Goal: Task Accomplishment & Management: Manage account settings

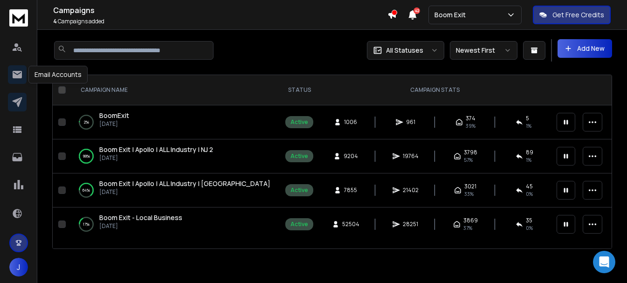
click at [21, 77] on icon at bounding box center [17, 74] width 9 height 7
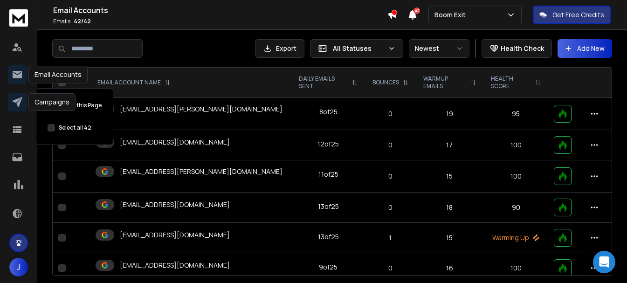
click at [14, 101] on icon at bounding box center [17, 102] width 10 height 10
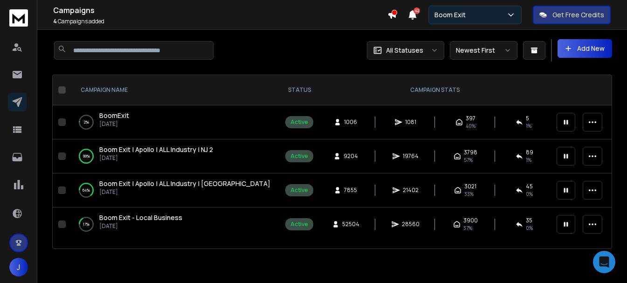
click at [460, 6] on button "Boom Exit" at bounding box center [475, 15] width 93 height 19
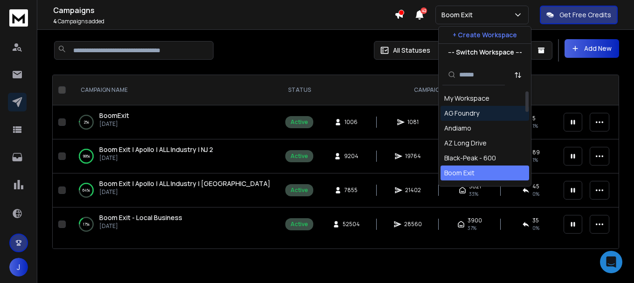
click at [472, 110] on div "AG Foundry" at bounding box center [461, 113] width 35 height 9
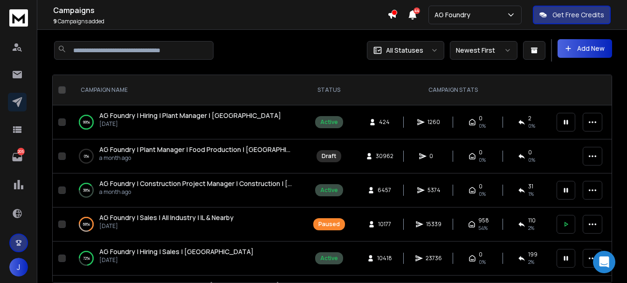
click at [171, 250] on span "AG Foundry | Hiring | Sales | USA" at bounding box center [176, 251] width 154 height 9
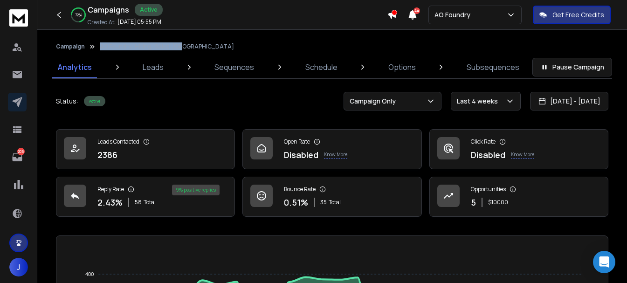
drag, startPoint x: 100, startPoint y: 45, endPoint x: 201, endPoint y: 51, distance: 101.4
click at [201, 51] on div "Campaign AG Foundry | Hiring | Sales | USA" at bounding box center [332, 46] width 560 height 15
copy p "AG Foundry | Hiring | Sales | USA"
drag, startPoint x: 60, startPoint y: 89, endPoint x: 66, endPoint y: 87, distance: 6.9
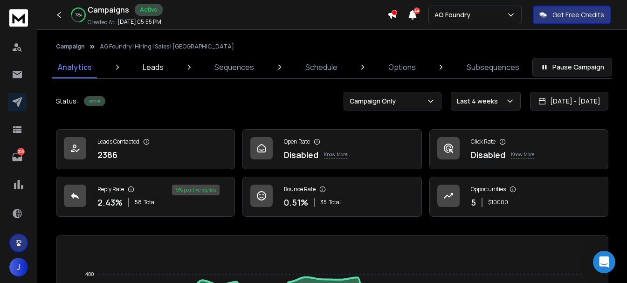
click at [145, 67] on p "Leads" at bounding box center [153, 67] width 21 height 11
click at [164, 61] on link "Leads" at bounding box center [153, 67] width 32 height 22
click at [160, 66] on p "Leads" at bounding box center [153, 67] width 21 height 11
click at [212, 67] on link "Sequences" at bounding box center [234, 67] width 51 height 22
click at [229, 65] on p "Sequences" at bounding box center [235, 67] width 40 height 11
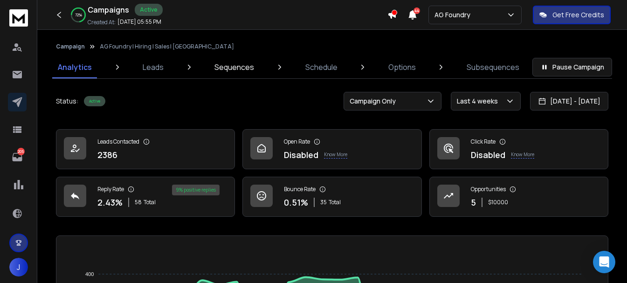
click at [237, 63] on p "Sequences" at bounding box center [235, 67] width 40 height 11
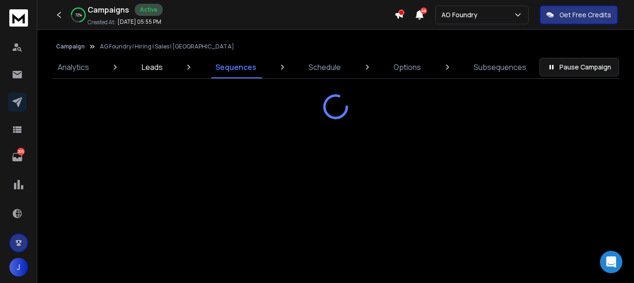
click at [158, 66] on p "Leads" at bounding box center [152, 67] width 21 height 11
click at [231, 75] on link "Sequences" at bounding box center [236, 67] width 51 height 22
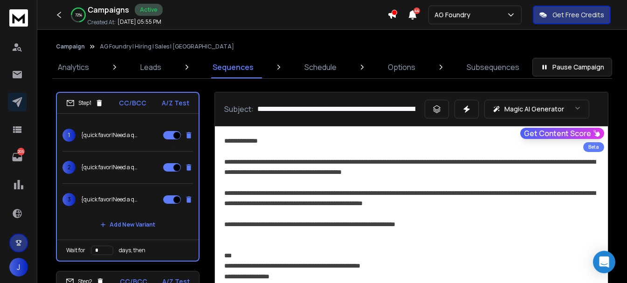
click at [122, 141] on div "1 {quick favor|Need a quick favor|Sales talent|Sales position|Sales team|Experi…" at bounding box center [101, 135] width 78 height 13
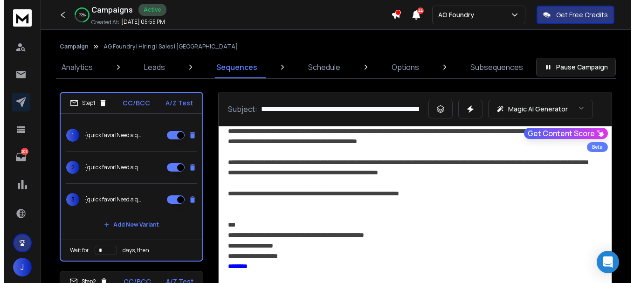
scroll to position [47, 0]
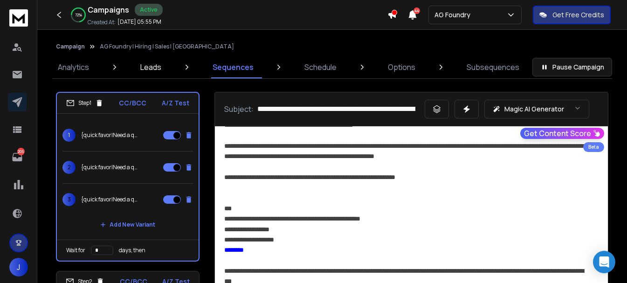
click at [145, 62] on p "Leads" at bounding box center [150, 67] width 21 height 11
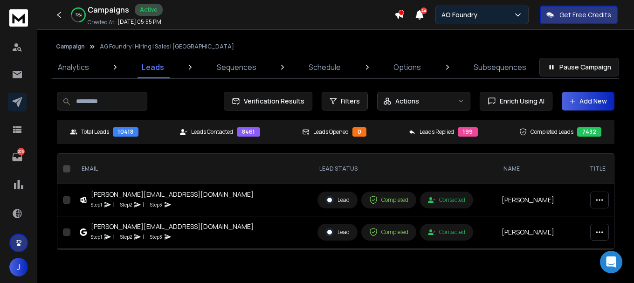
click at [486, 14] on div "AG Foundry" at bounding box center [482, 14] width 81 height 9
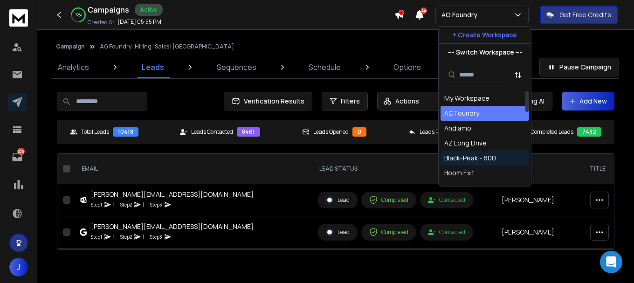
click at [472, 156] on div "Black-Peak - 600" at bounding box center [470, 157] width 52 height 9
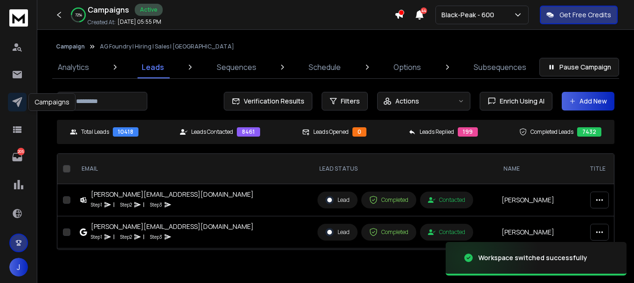
click at [18, 100] on icon at bounding box center [17, 102] width 10 height 10
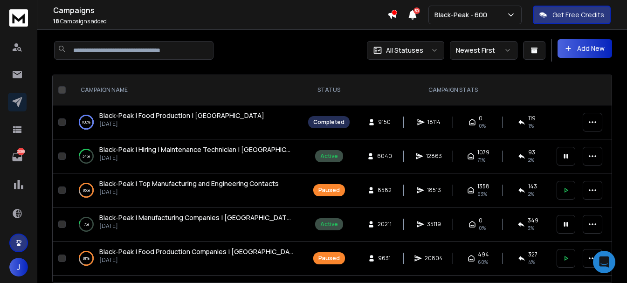
click at [193, 150] on span "Black-Peak | Hiring | Maintenance Technician | [GEOGRAPHIC_DATA]" at bounding box center [204, 149] width 211 height 9
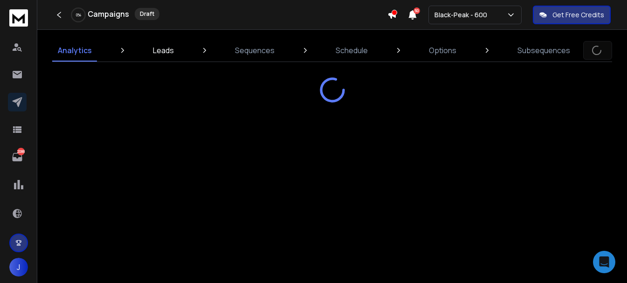
click at [169, 56] on link "Leads" at bounding box center [163, 50] width 32 height 22
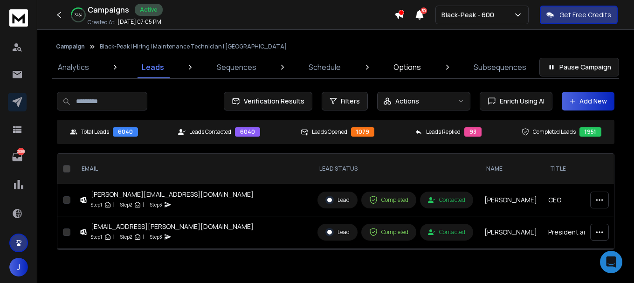
click at [403, 70] on p "Options" at bounding box center [408, 67] width 28 height 11
click at [406, 65] on p "Options" at bounding box center [408, 67] width 28 height 11
click at [410, 68] on p "Options" at bounding box center [408, 67] width 28 height 11
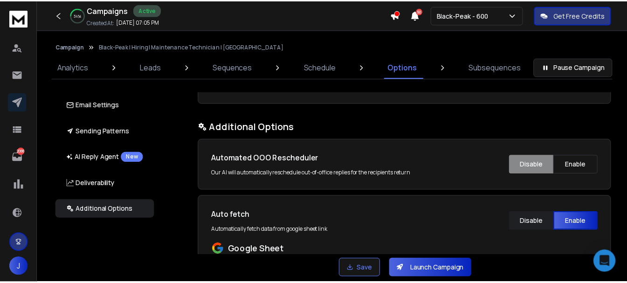
scroll to position [1763, 0]
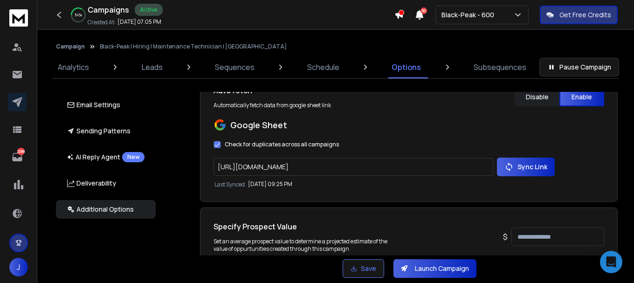
click at [289, 167] on link "https://docs.google.com/spreadsheets/d/15YsBcum3TnY29fAJxqDWIiC6gq6JSejoaabq1jc…" at bounding box center [253, 166] width 71 height 9
drag, startPoint x: 529, startPoint y: 169, endPoint x: 438, endPoint y: 183, distance: 92.0
click at [529, 170] on p "Sync Link" at bounding box center [533, 166] width 30 height 9
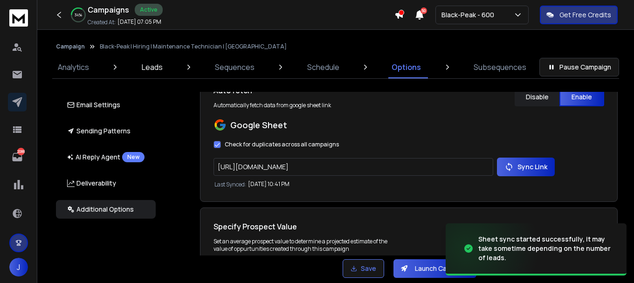
click at [159, 67] on p "Leads" at bounding box center [152, 67] width 21 height 11
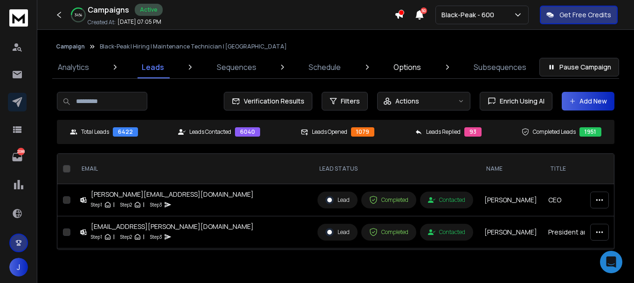
click at [399, 62] on p "Options" at bounding box center [408, 67] width 28 height 11
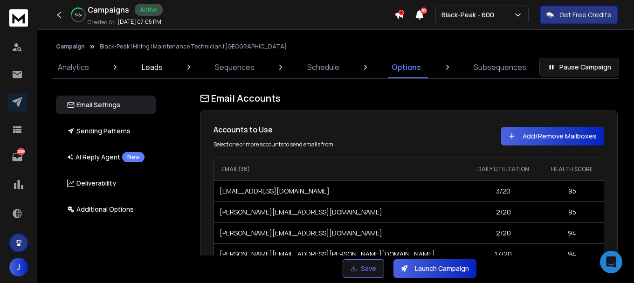
click at [153, 67] on p "Leads" at bounding box center [152, 67] width 21 height 11
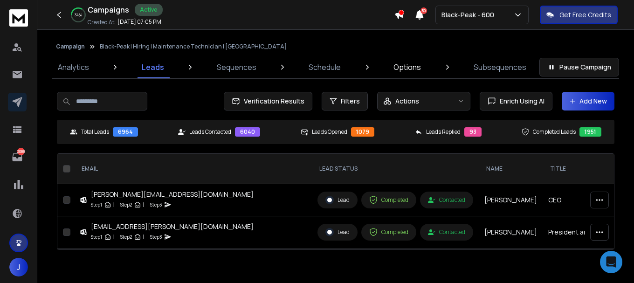
click at [409, 63] on p "Options" at bounding box center [408, 67] width 28 height 11
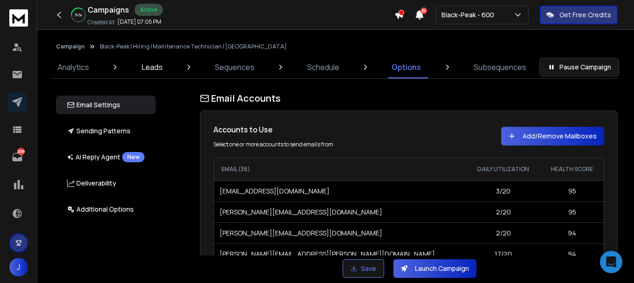
click at [152, 68] on p "Leads" at bounding box center [152, 67] width 21 height 11
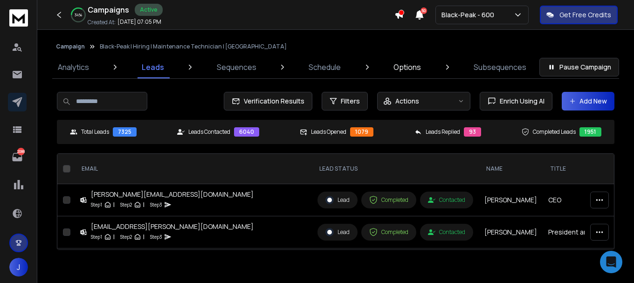
click at [401, 64] on p "Options" at bounding box center [408, 67] width 28 height 11
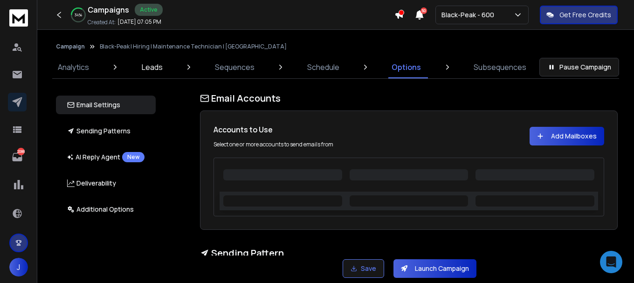
click at [152, 71] on p "Leads" at bounding box center [152, 67] width 21 height 11
click at [149, 67] on p "Leads" at bounding box center [152, 67] width 21 height 11
click at [154, 63] on p "Leads" at bounding box center [152, 67] width 21 height 11
click at [154, 68] on p "Leads" at bounding box center [152, 67] width 21 height 11
click at [147, 66] on p "Leads" at bounding box center [152, 67] width 21 height 11
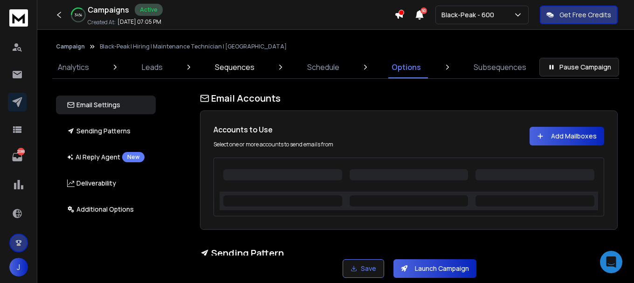
click at [226, 66] on p "Sequences" at bounding box center [235, 67] width 40 height 11
click at [232, 67] on p "Sequences" at bounding box center [235, 67] width 40 height 11
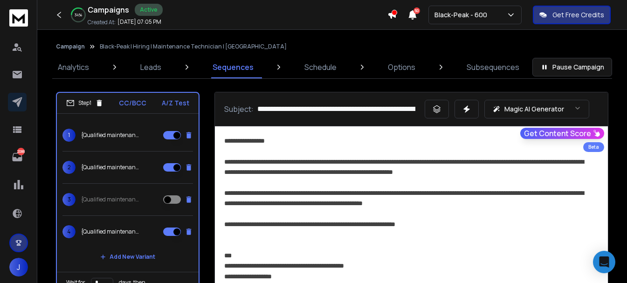
click at [113, 135] on p "{Qualified maintenance tech|Technician|Maintenance technician|Qualified technic…" at bounding box center [111, 135] width 60 height 7
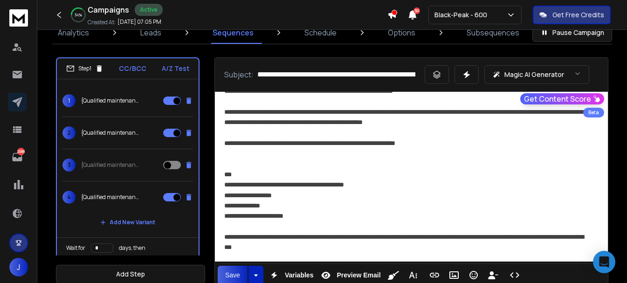
scroll to position [53, 0]
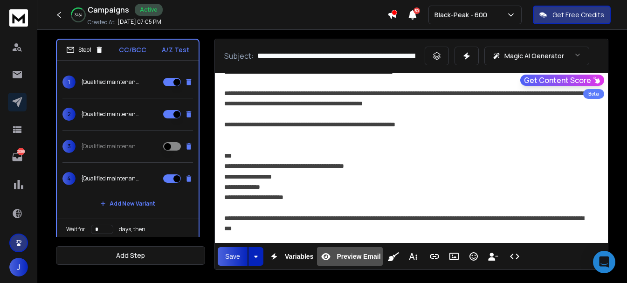
click at [361, 254] on span "Preview Email" at bounding box center [359, 257] width 48 height 8
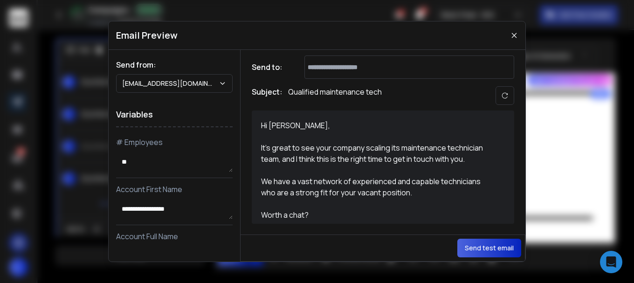
click at [365, 69] on input at bounding box center [409, 67] width 203 height 17
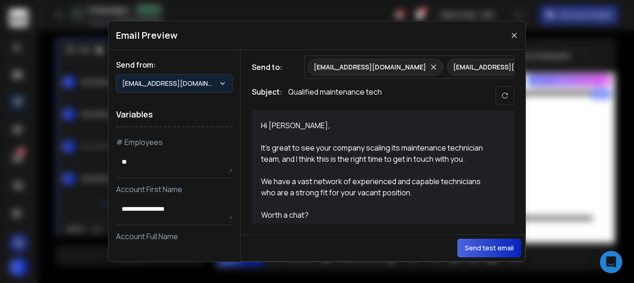
click at [170, 76] on button "jbernier@black-peakdigital.com" at bounding box center [174, 83] width 117 height 19
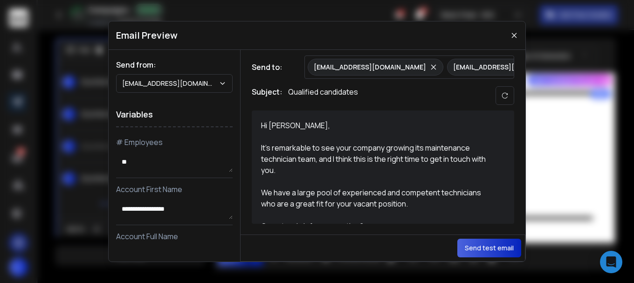
click at [465, 249] on button "Send test email" at bounding box center [490, 248] width 64 height 19
click at [519, 35] on div "Email Preview" at bounding box center [317, 35] width 417 height 28
click at [513, 35] on icon at bounding box center [514, 35] width 7 height 7
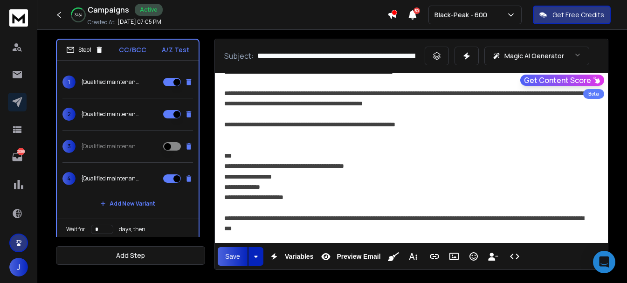
click at [120, 113] on p "{Qualified maintenance tech|Technician|Maintenance technician|Qualified technic…" at bounding box center [111, 114] width 60 height 7
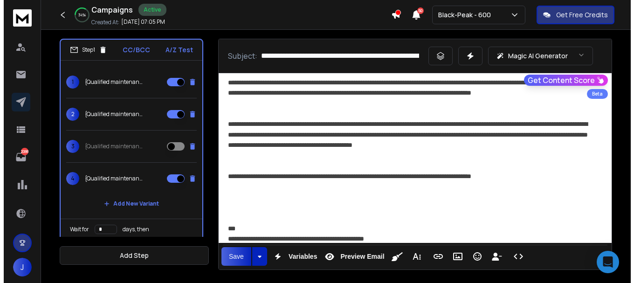
scroll to position [131, 0]
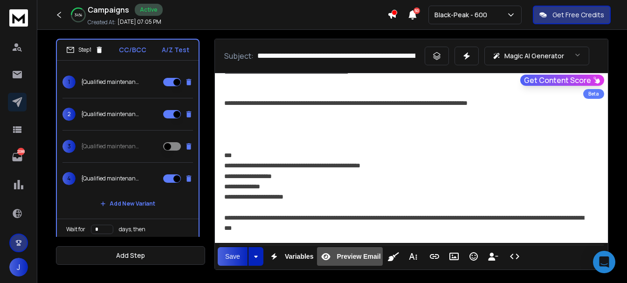
click at [374, 255] on span "Preview Email" at bounding box center [359, 257] width 48 height 8
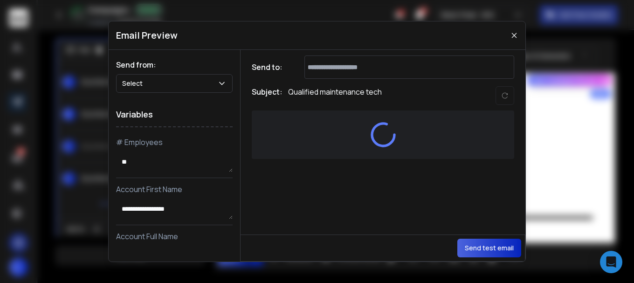
click at [360, 66] on input at bounding box center [409, 67] width 203 height 17
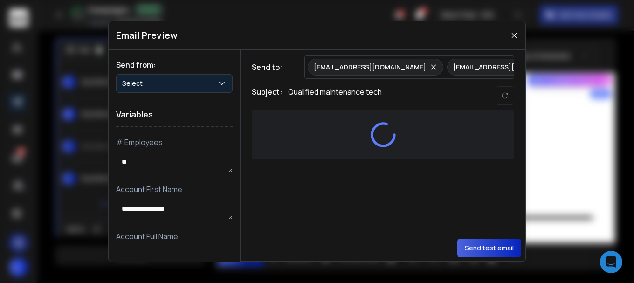
click at [197, 77] on button "Select" at bounding box center [174, 83] width 117 height 19
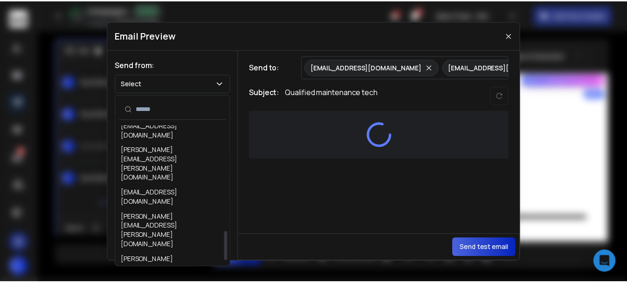
scroll to position [517, 0]
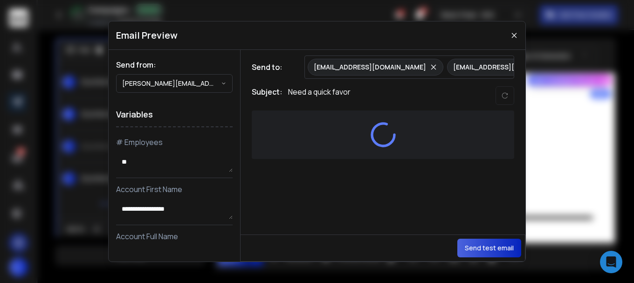
click at [519, 36] on div "Email Preview" at bounding box center [317, 35] width 417 height 28
click at [511, 35] on icon at bounding box center [514, 35] width 7 height 7
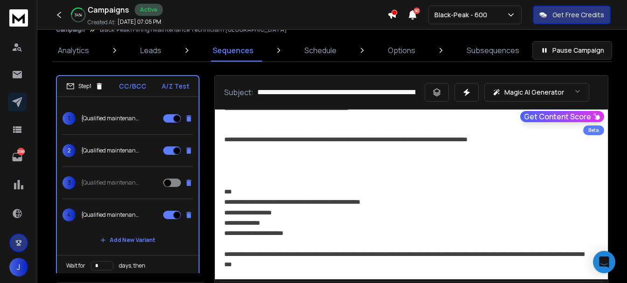
scroll to position [0, 0]
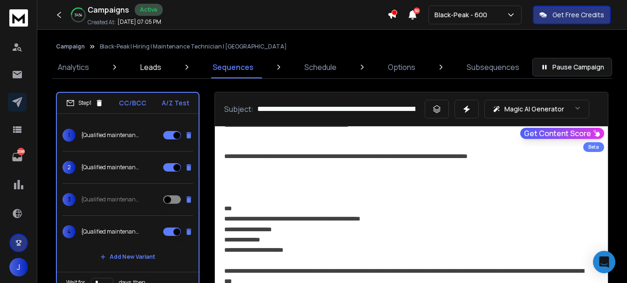
click at [156, 69] on p "Leads" at bounding box center [150, 67] width 21 height 11
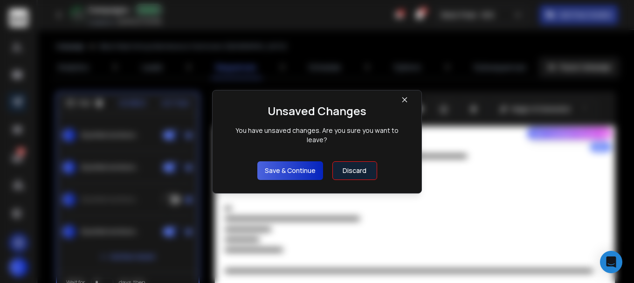
click at [367, 172] on button "Discard" at bounding box center [355, 170] width 45 height 19
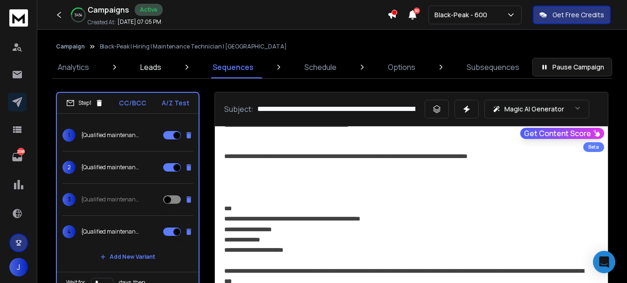
click at [152, 65] on p "Leads" at bounding box center [150, 67] width 21 height 11
click at [148, 65] on p "Leads" at bounding box center [150, 67] width 21 height 11
click at [17, 101] on icon at bounding box center [17, 102] width 10 height 10
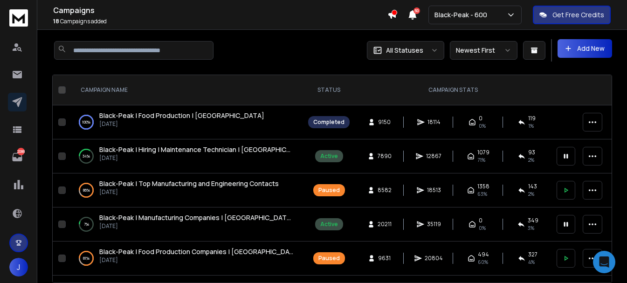
click at [199, 151] on span "Black-Peak | Hiring | Maintenance Technician | [GEOGRAPHIC_DATA]" at bounding box center [204, 149] width 211 height 9
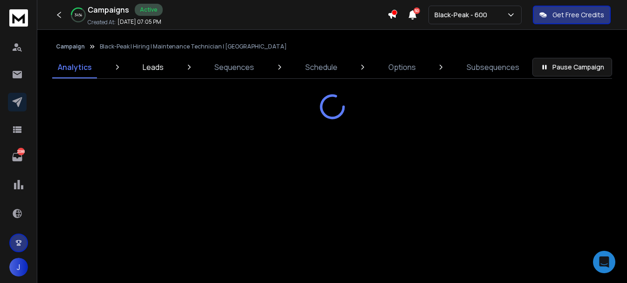
click at [153, 69] on p "Leads" at bounding box center [153, 67] width 21 height 11
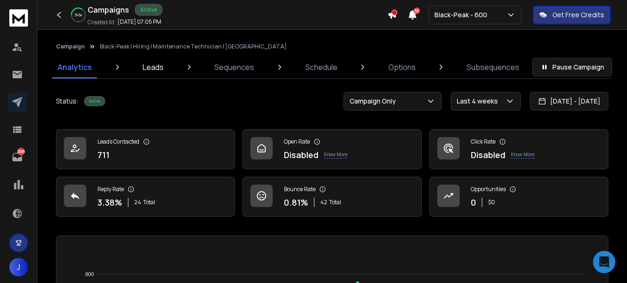
click at [161, 68] on p "Leads" at bounding box center [153, 67] width 21 height 11
click at [159, 68] on p "Leads" at bounding box center [153, 67] width 21 height 11
click at [156, 67] on p "Leads" at bounding box center [153, 67] width 21 height 11
click at [153, 69] on p "Leads" at bounding box center [153, 67] width 21 height 11
click at [154, 69] on p "Leads" at bounding box center [153, 67] width 21 height 11
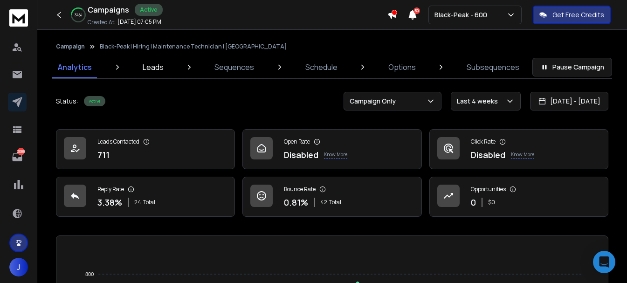
click at [154, 69] on p "Leads" at bounding box center [153, 67] width 21 height 11
click at [224, 66] on p "Sequences" at bounding box center [235, 67] width 40 height 11
click at [145, 69] on p "Leads" at bounding box center [153, 67] width 21 height 11
click at [151, 66] on p "Leads" at bounding box center [153, 67] width 21 height 11
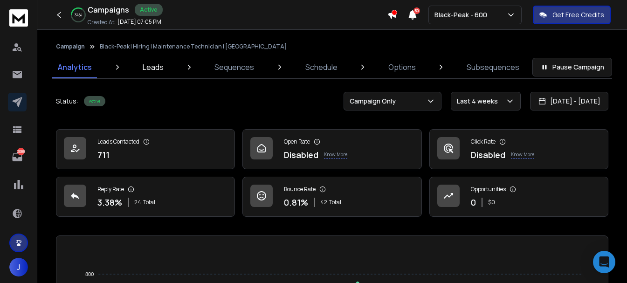
click at [151, 66] on p "Leads" at bounding box center [153, 67] width 21 height 11
click at [154, 63] on p "Leads" at bounding box center [153, 67] width 21 height 11
click at [147, 68] on p "Leads" at bounding box center [153, 67] width 21 height 11
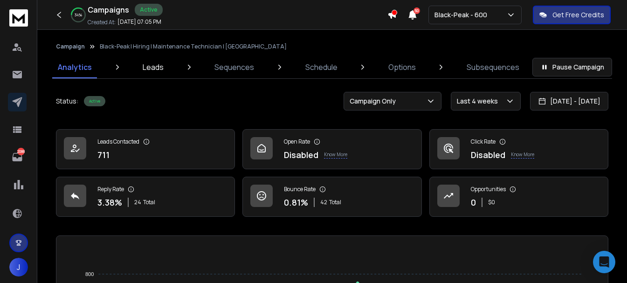
click at [152, 66] on p "Leads" at bounding box center [153, 67] width 21 height 11
click at [13, 100] on icon at bounding box center [17, 102] width 11 height 11
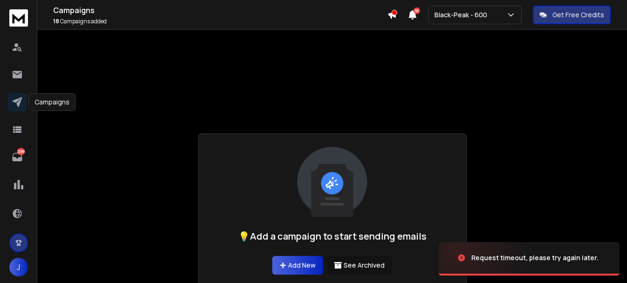
click at [22, 95] on link at bounding box center [17, 102] width 19 height 19
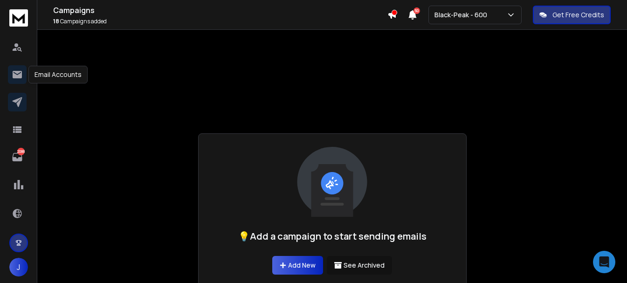
click at [15, 75] on icon at bounding box center [17, 74] width 9 height 7
click at [16, 106] on icon at bounding box center [17, 102] width 11 height 11
click at [18, 76] on icon at bounding box center [17, 74] width 9 height 7
click at [21, 74] on icon at bounding box center [17, 74] width 9 height 7
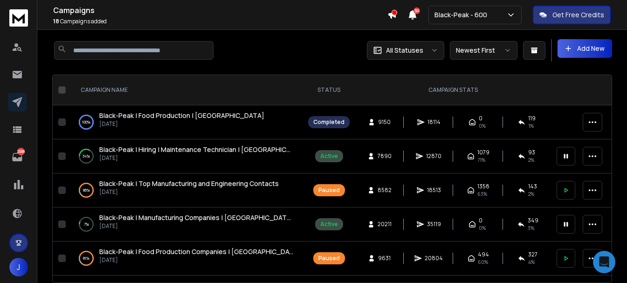
click at [141, 154] on p "[DATE]" at bounding box center [196, 157] width 194 height 7
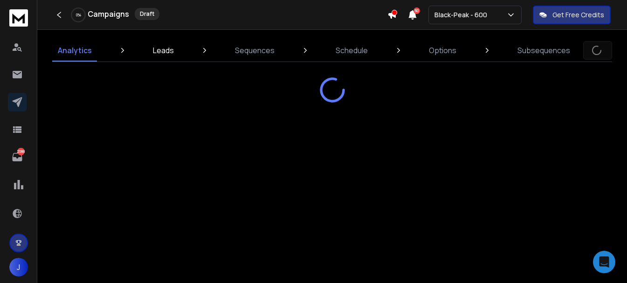
click at [169, 56] on link "Leads" at bounding box center [163, 50] width 32 height 22
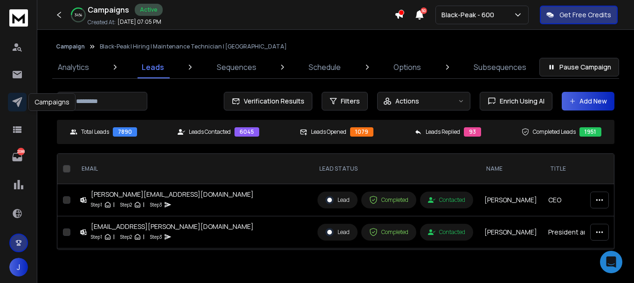
click at [21, 97] on icon at bounding box center [17, 102] width 11 height 11
